Goal: Task Accomplishment & Management: Manage account settings

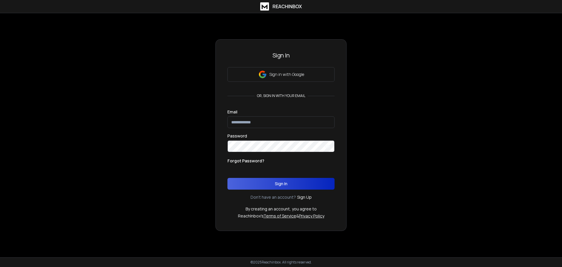
click at [284, 119] on input "email" at bounding box center [280, 122] width 107 height 12
click at [289, 181] on button "Sign In" at bounding box center [280, 184] width 107 height 12
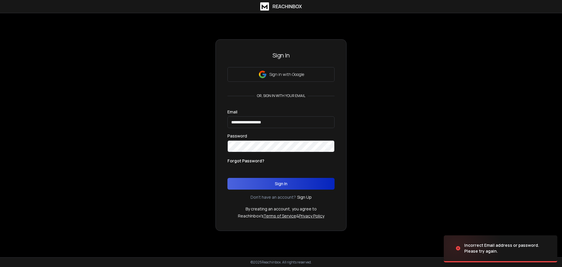
click at [281, 116] on input "**********" at bounding box center [280, 122] width 107 height 12
type input "**********"
click at [275, 182] on button "Sign In" at bounding box center [280, 184] width 107 height 12
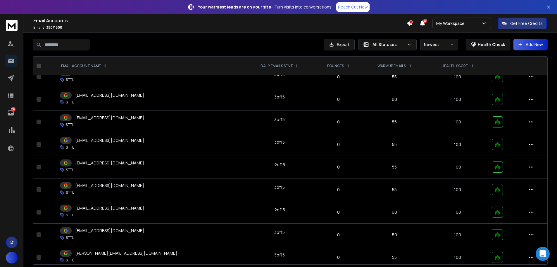
scroll to position [7334, 0]
click at [8, 80] on icon at bounding box center [10, 78] width 7 height 7
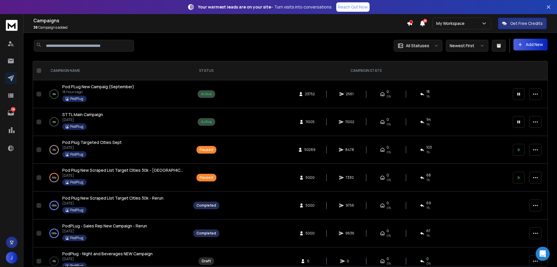
click at [97, 117] on span "STTL Main Campaign" at bounding box center [82, 114] width 41 height 6
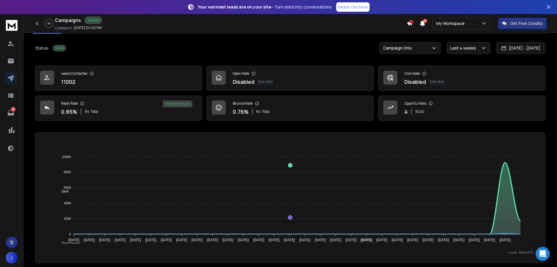
scroll to position [30, 0]
click at [166, 56] on div "Status: Active Pause Campaign Campaign Only Last 4 weeks [DATE] - [DATE] Leads …" at bounding box center [290, 203] width 511 height 323
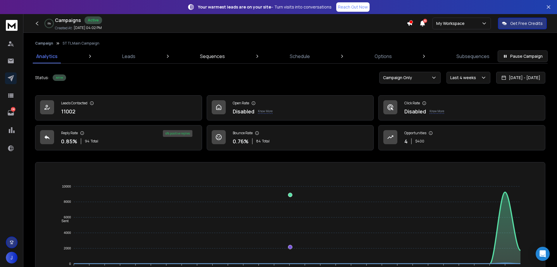
click at [218, 54] on p "Sequences" at bounding box center [212, 56] width 25 height 7
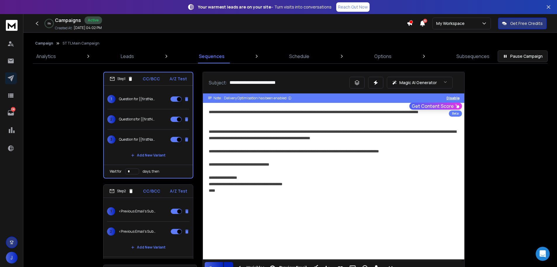
scroll to position [18, 0]
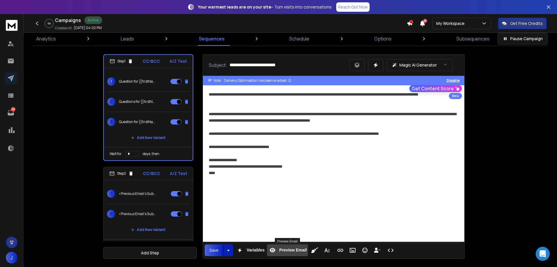
click at [286, 249] on span "Preview Email" at bounding box center [293, 249] width 30 height 5
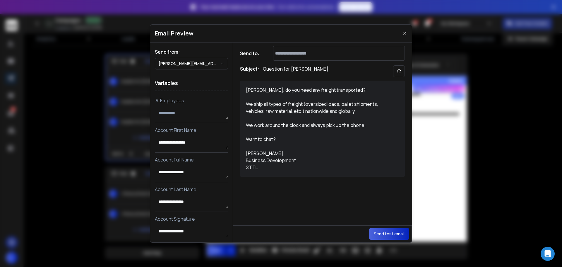
click at [403, 35] on icon at bounding box center [404, 33] width 5 height 5
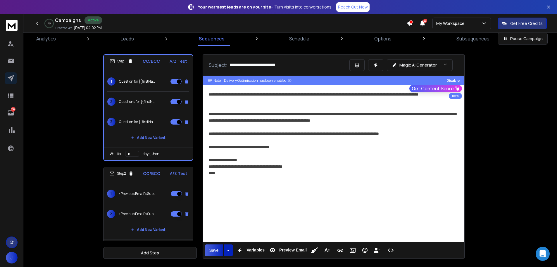
click at [222, 175] on div "****" at bounding box center [334, 172] width 250 height 6
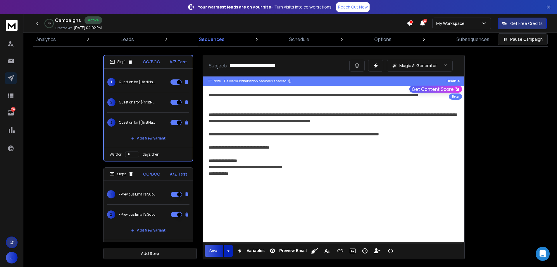
click at [208, 133] on div "**********" at bounding box center [334, 164] width 262 height 156
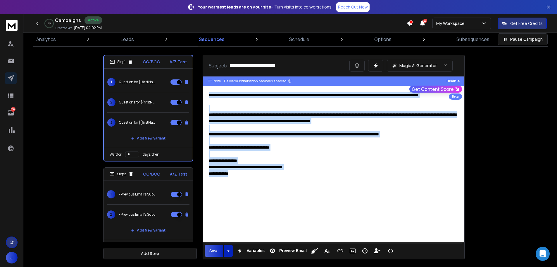
drag, startPoint x: 253, startPoint y: 182, endPoint x: 203, endPoint y: 85, distance: 108.6
click at [203, 85] on div "**********" at bounding box center [334, 167] width 262 height 182
click at [268, 149] on div "**********" at bounding box center [334, 147] width 250 height 6
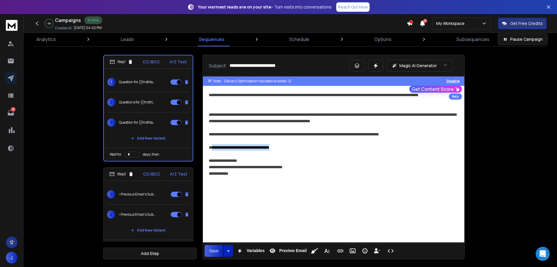
drag, startPoint x: 290, startPoint y: 147, endPoint x: 212, endPoint y: 146, distance: 78.1
click at [212, 146] on div "**********" at bounding box center [334, 147] width 250 height 6
drag, startPoint x: 215, startPoint y: 115, endPoint x: 251, endPoint y: 115, distance: 35.4
click at [251, 115] on div "**********" at bounding box center [334, 117] width 250 height 13
click at [253, 115] on div "**********" at bounding box center [334, 117] width 250 height 13
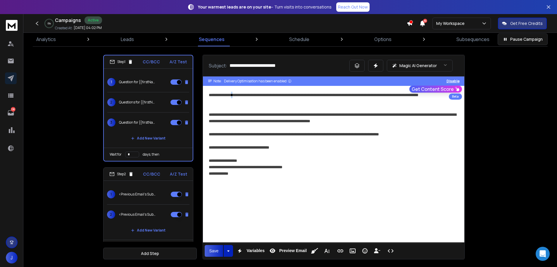
click at [236, 96] on div "**********" at bounding box center [334, 98] width 250 height 13
click at [249, 114] on div "**********" at bounding box center [334, 117] width 250 height 13
click at [279, 250] on span "Preview Email" at bounding box center [293, 250] width 30 height 5
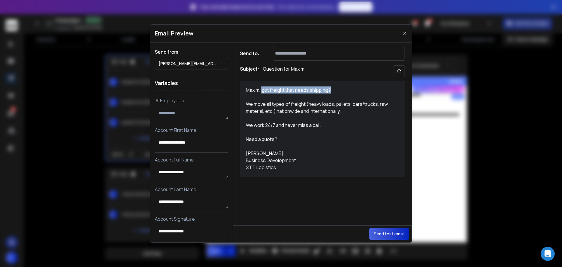
drag, startPoint x: 264, startPoint y: 91, endPoint x: 332, endPoint y: 92, distance: 68.2
click at [332, 92] on div "Maxim, got freight that needs shipping? We move all types of freight (heavy loa…" at bounding box center [319, 128] width 146 height 84
click at [341, 90] on div "Maxim, got freight that needs shipping? We move all types of freight (heavy loa…" at bounding box center [319, 128] width 146 height 84
click at [193, 58] on button "[PERSON_NAME][EMAIL_ADDRESS][DOMAIN_NAME]" at bounding box center [191, 64] width 73 height 12
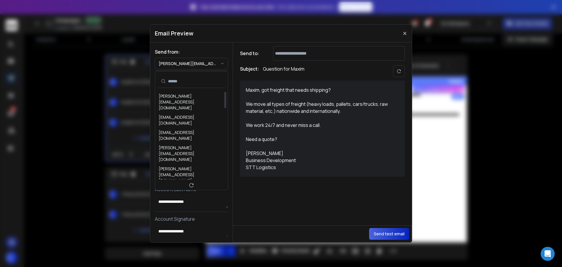
click at [192, 187] on div "[EMAIL_ADDRESS][DOMAIN_NAME]" at bounding box center [192, 193] width 66 height 12
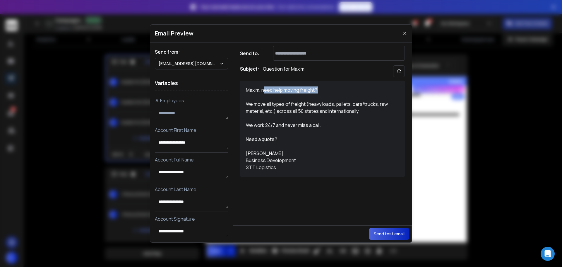
drag, startPoint x: 266, startPoint y: 91, endPoint x: 326, endPoint y: 90, distance: 59.7
click at [326, 90] on div "Maxim, need help moving freight? We move all types of freight (heavy loads, pal…" at bounding box center [319, 128] width 146 height 84
click at [405, 34] on icon at bounding box center [404, 33] width 5 height 5
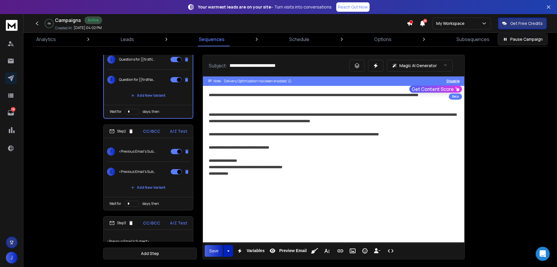
scroll to position [66, 0]
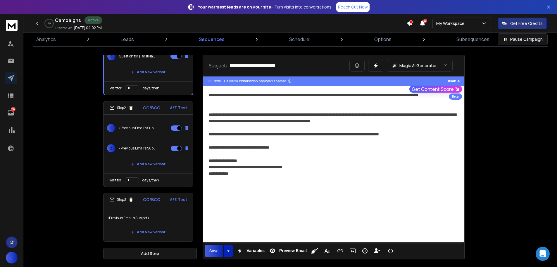
click at [137, 128] on p "<Previous Email's Subject>" at bounding box center [137, 128] width 37 height 5
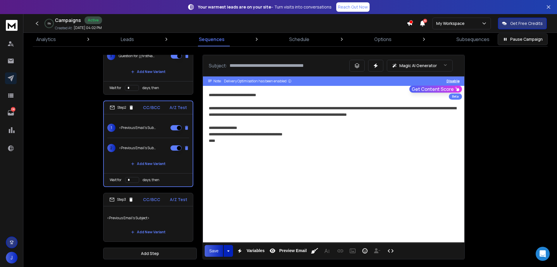
click at [134, 149] on p "<Previous Email's Subject>" at bounding box center [137, 147] width 37 height 5
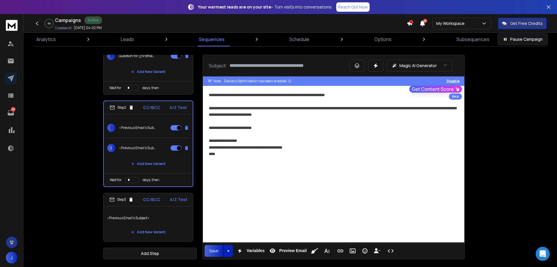
scroll to position [0, 0]
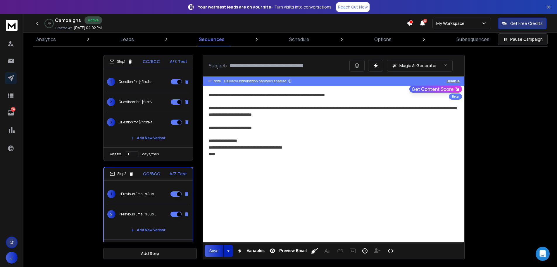
click at [135, 117] on div "3 Question for {{firstName}}" at bounding box center [148, 122] width 83 height 20
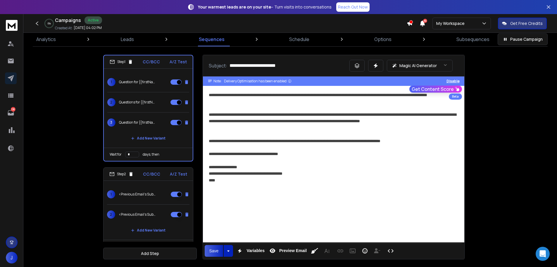
click at [132, 103] on p "Questions for {{firstName}}" at bounding box center [137, 102] width 37 height 5
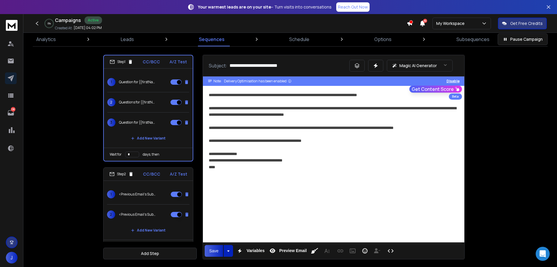
click at [131, 83] on p "Question for {{firstName}}" at bounding box center [137, 82] width 37 height 5
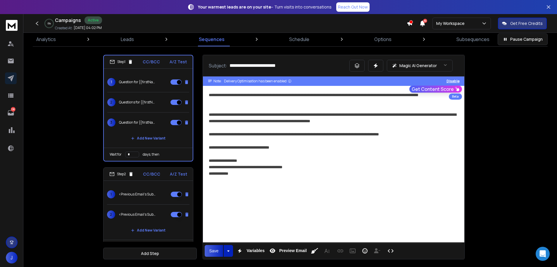
click at [132, 99] on div "2 Questions for {{firstName}}" at bounding box center [131, 102] width 49 height 8
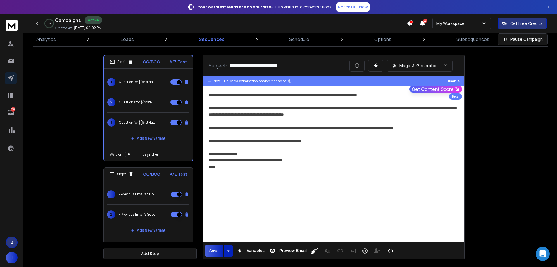
click at [126, 125] on div "3 Question for {{firstName}}" at bounding box center [131, 122] width 49 height 8
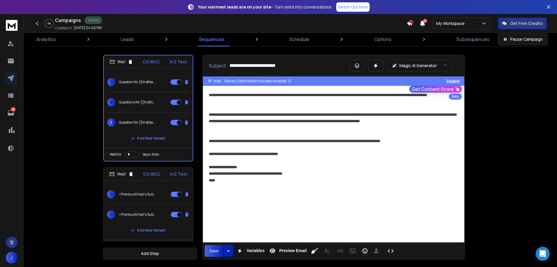
click at [126, 85] on div "1 Question for {{firstName}}" at bounding box center [131, 82] width 49 height 8
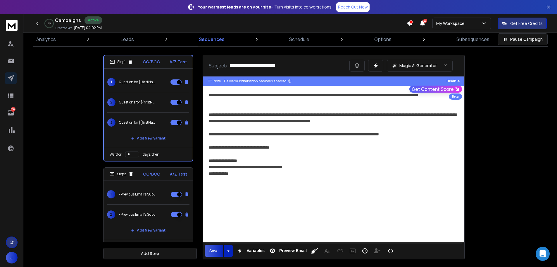
click at [131, 106] on div "2 Questions for {{firstName}}" at bounding box center [131, 102] width 49 height 8
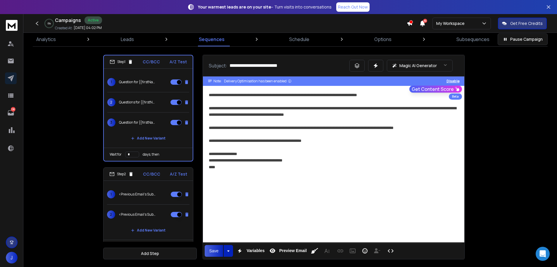
click at [132, 122] on p "Question for {{firstName}}" at bounding box center [137, 122] width 37 height 5
type input "**********"
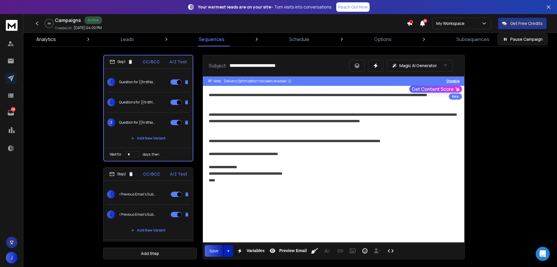
click at [43, 40] on p "Analytics" at bounding box center [46, 39] width 20 height 7
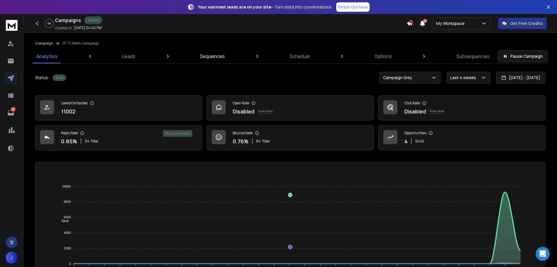
click at [210, 61] on link "Sequences" at bounding box center [213, 56] width 32 height 14
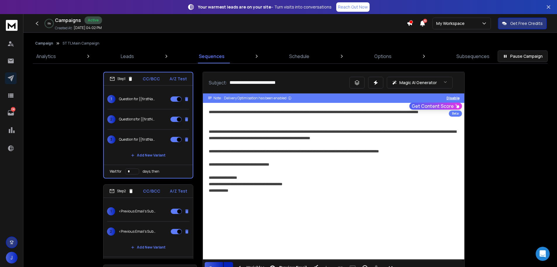
scroll to position [47, 0]
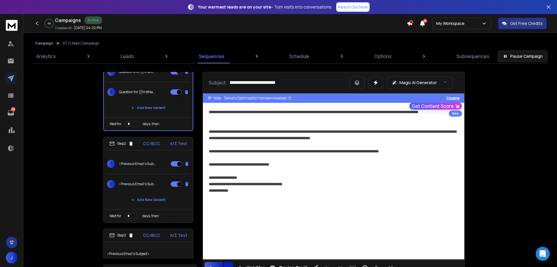
click at [144, 162] on p "<Previous Email's Subject>" at bounding box center [137, 163] width 37 height 5
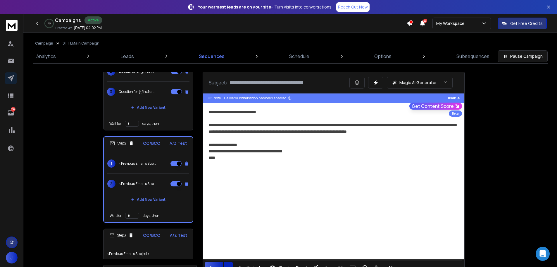
click at [139, 178] on div "2 <Previous Email's Subject>" at bounding box center [148, 184] width 82 height 20
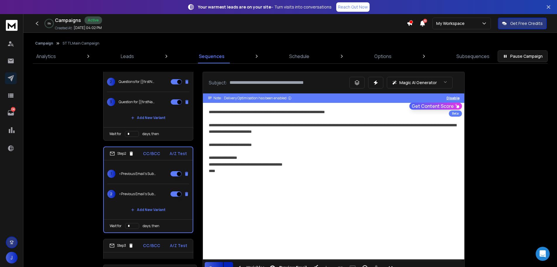
scroll to position [37, 0]
click at [135, 176] on div "1 <Previous Email's Subject>" at bounding box center [131, 173] width 49 height 8
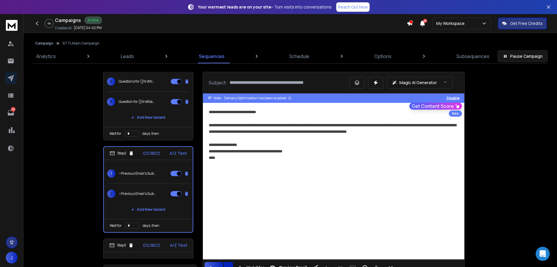
click at [129, 189] on div "2 <Previous Email's Subject>" at bounding box center [148, 193] width 82 height 20
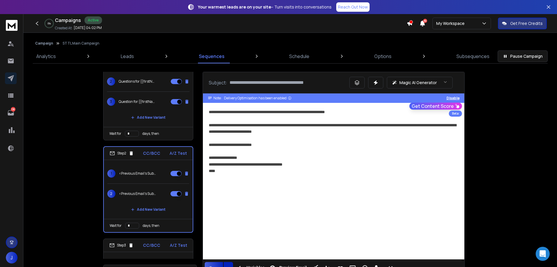
click at [126, 172] on p "<Previous Email's Subject>" at bounding box center [137, 173] width 37 height 5
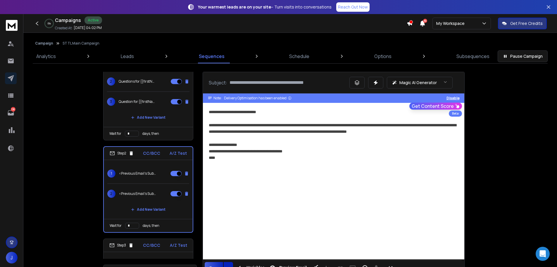
scroll to position [66, 0]
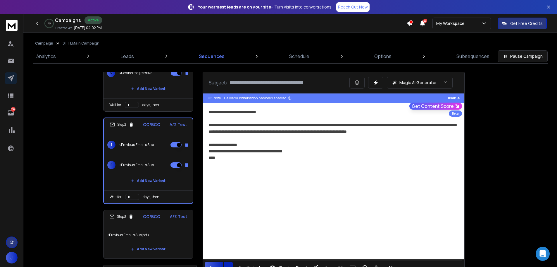
click at [137, 234] on p "<Previous Email's Subject>" at bounding box center [148, 235] width 83 height 16
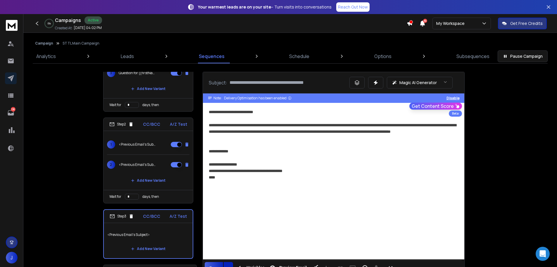
click at [131, 195] on input "*" at bounding box center [132, 196] width 14 height 6
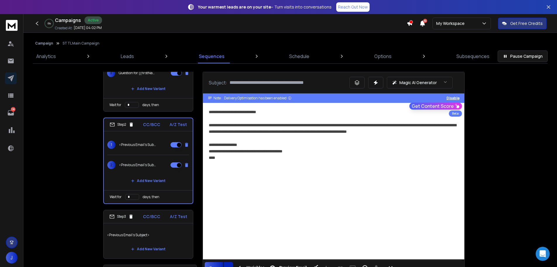
click at [131, 195] on input "*" at bounding box center [132, 197] width 14 height 6
type input "*"
click at [59, 188] on div "**********" at bounding box center [290, 173] width 515 height 209
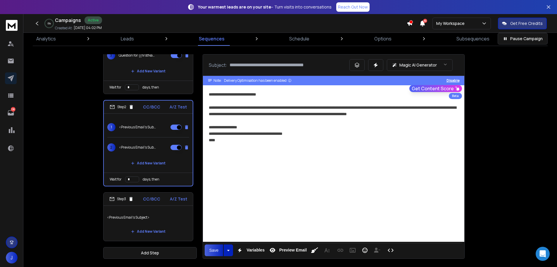
scroll to position [0, 0]
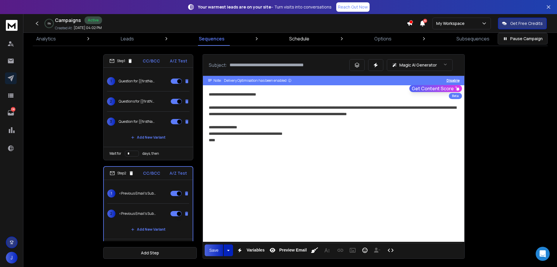
click at [305, 38] on p "Schedule" at bounding box center [299, 38] width 20 height 7
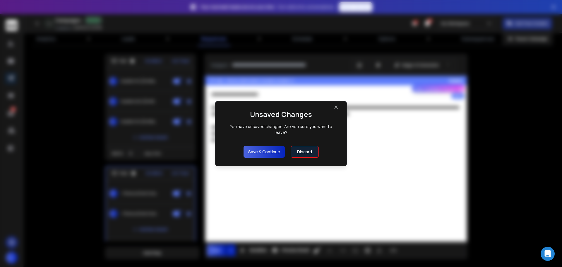
click at [269, 146] on button "Save & Continue" at bounding box center [263, 152] width 41 height 12
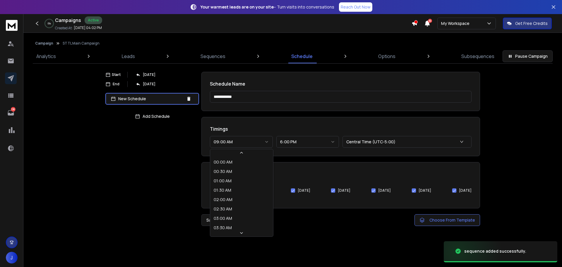
click at [244, 140] on button "09:00 AM" at bounding box center [241, 142] width 63 height 12
select select "********"
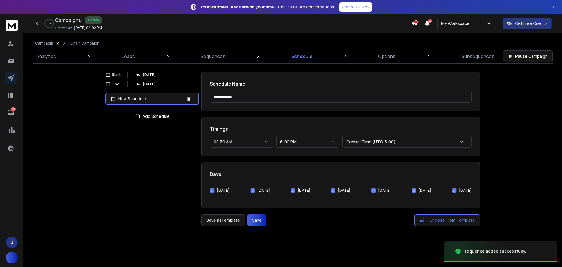
click at [262, 221] on button "Save" at bounding box center [256, 220] width 19 height 12
click at [385, 55] on p "Options" at bounding box center [386, 56] width 17 height 7
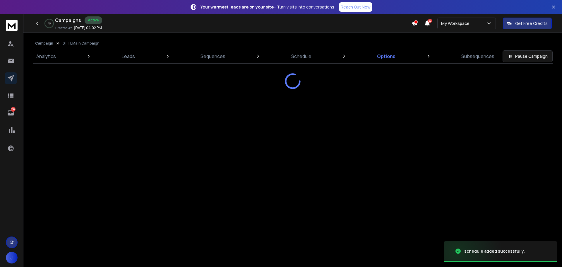
select select "*"
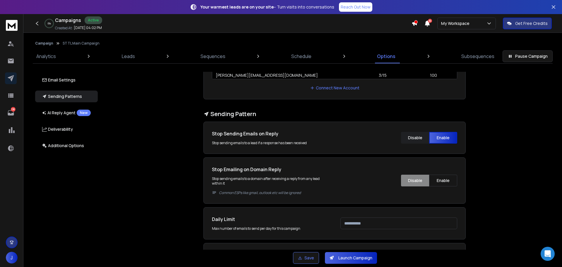
scroll to position [243, 0]
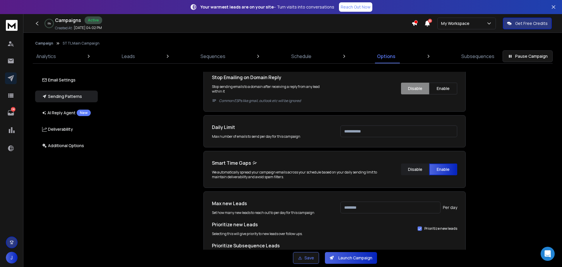
click at [359, 131] on input "*****" at bounding box center [398, 131] width 117 height 12
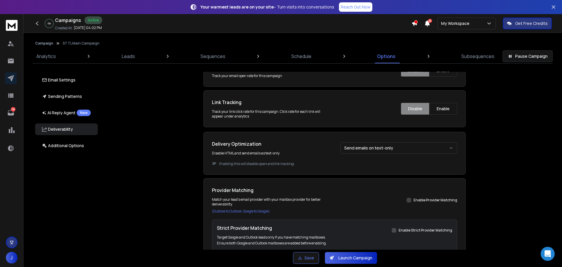
scroll to position [680, 0]
click at [362, 142] on div "**********" at bounding box center [334, 148] width 245 height 15
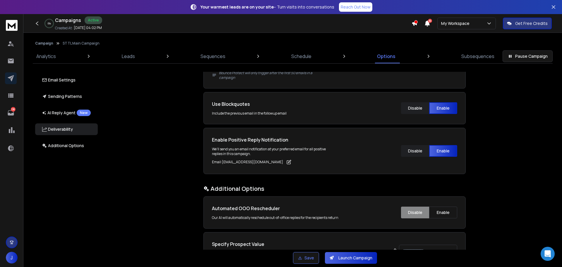
scroll to position [943, 0]
click at [421, 153] on button "Disable" at bounding box center [415, 151] width 28 height 12
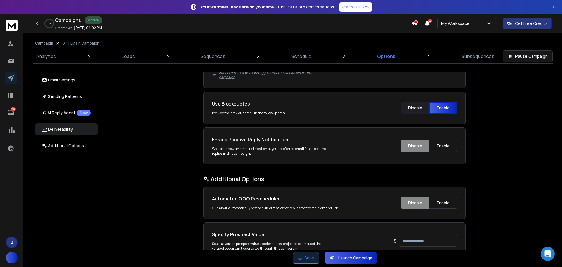
click at [310, 262] on button "Save" at bounding box center [306, 258] width 26 height 12
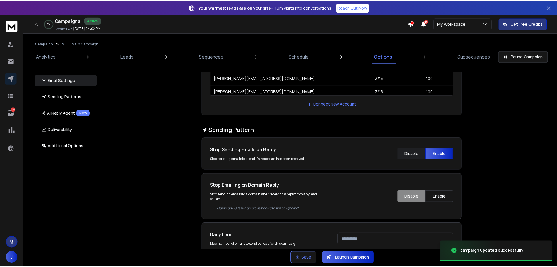
scroll to position [60, 0]
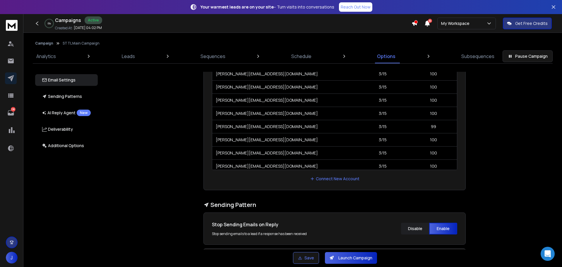
click at [46, 43] on button "Campaign" at bounding box center [44, 43] width 18 height 5
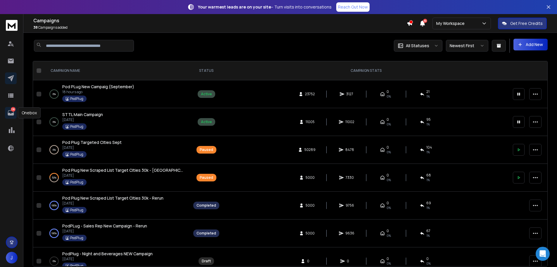
click at [9, 114] on icon at bounding box center [11, 112] width 6 height 5
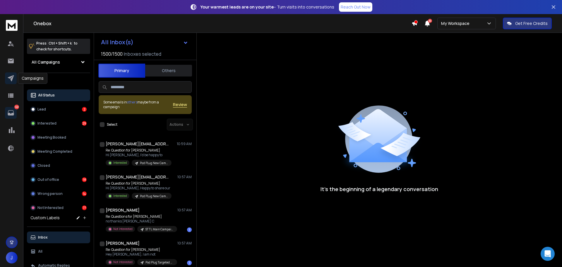
click at [10, 78] on icon at bounding box center [11, 78] width 6 height 6
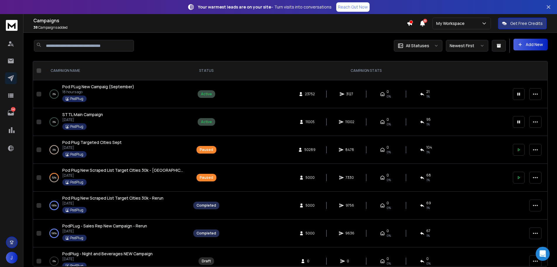
click at [533, 94] on icon "button" at bounding box center [535, 93] width 5 height 1
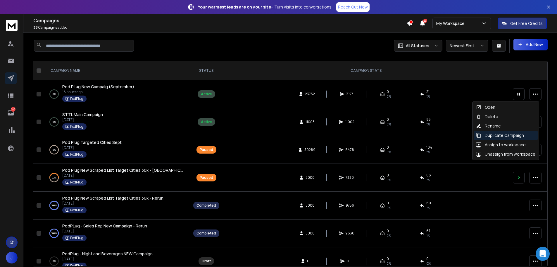
click at [192, 38] on div "Campaigns 38 Campaigns Added All Statuses Newest First Add New CAMPAIGN NAME ST…" at bounding box center [290, 172] width 534 height 278
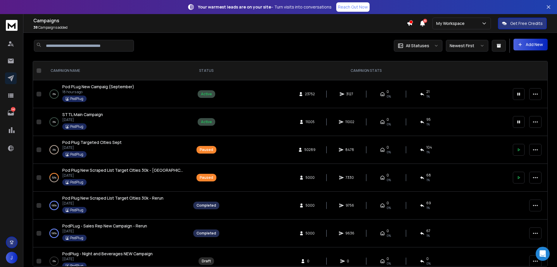
click at [119, 89] on link "Pod PLug New Campaig (September)" at bounding box center [98, 87] width 72 height 6
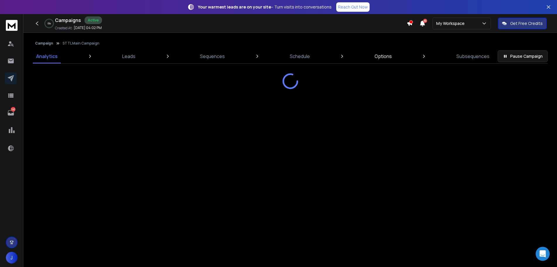
click at [379, 54] on p "Options" at bounding box center [383, 56] width 17 height 7
select select "*"
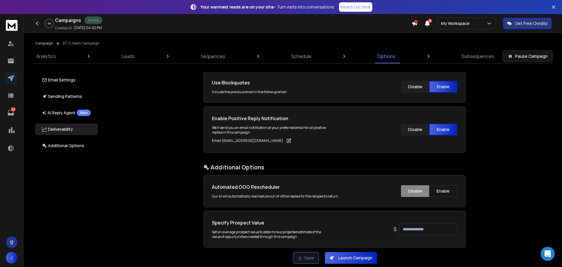
scroll to position [964, 0]
click at [417, 128] on button "Disable" at bounding box center [415, 130] width 28 height 12
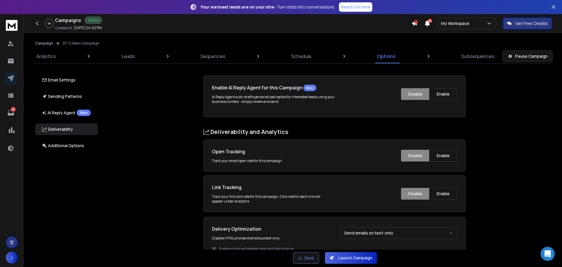
scroll to position [632, 0]
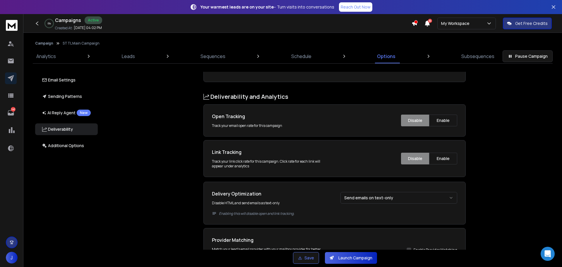
click at [351, 202] on body "Your warmest leads are on your site – Turn visits into conversations Reach Out …" at bounding box center [281, 133] width 562 height 267
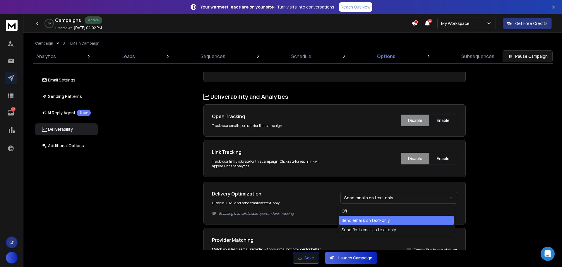
click at [353, 172] on div "Link Tracking Track your link click rate for this campaign. Click rate for each…" at bounding box center [334, 158] width 262 height 37
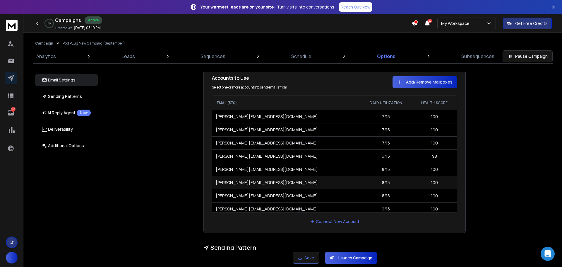
scroll to position [0, 0]
